Goal: Check status

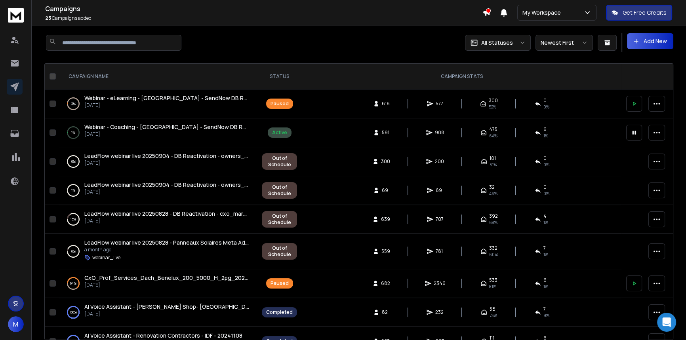
click at [110, 101] on span "Webinar - eLearning - [GEOGRAPHIC_DATA] - SendNow DB Reactivation - 20250909" at bounding box center [194, 98] width 221 height 8
click at [200, 128] on span "Webinar - Coaching - [GEOGRAPHIC_DATA] - SendNow DB Reactivation - 20250909" at bounding box center [194, 127] width 220 height 8
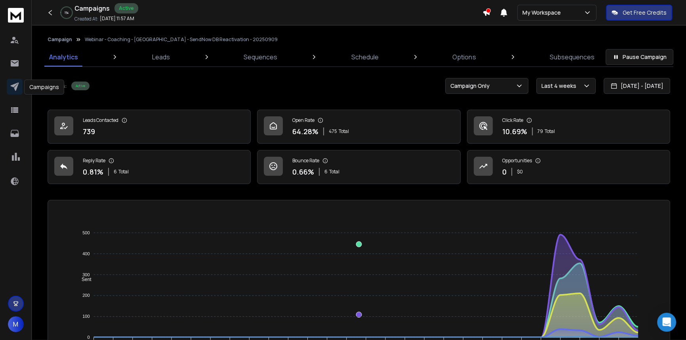
click at [16, 92] on link at bounding box center [15, 87] width 16 height 16
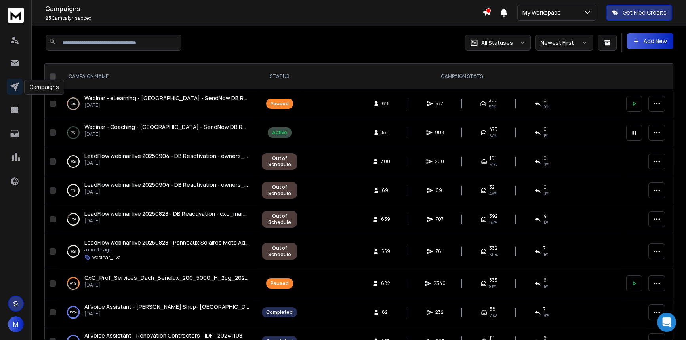
click at [108, 132] on p "[DATE]" at bounding box center [166, 134] width 165 height 6
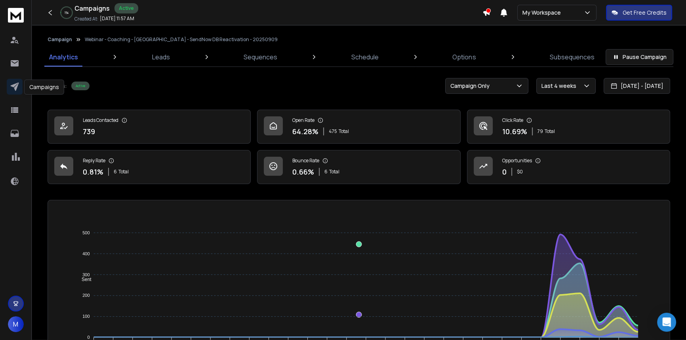
click at [13, 84] on icon at bounding box center [15, 87] width 10 height 10
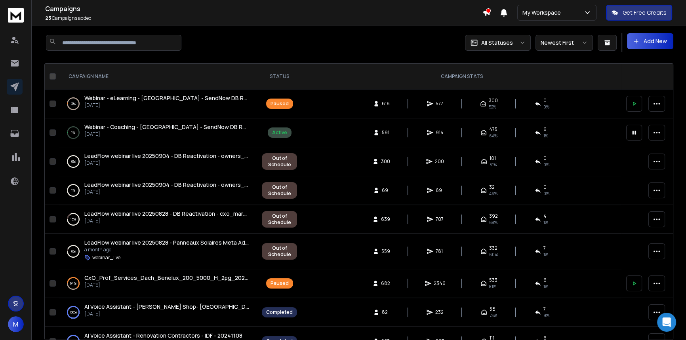
click at [631, 131] on icon at bounding box center [634, 132] width 7 height 7
